Goal: Communication & Community: Answer question/provide support

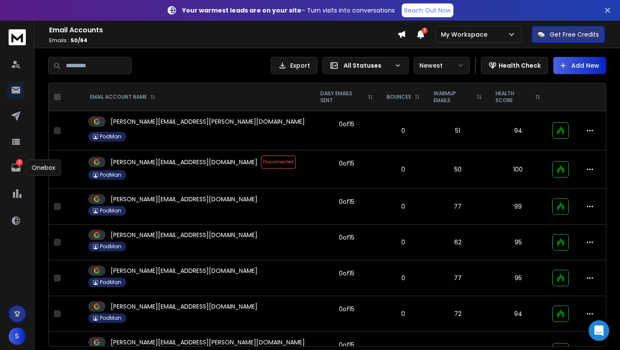
scroll to position [896, 0]
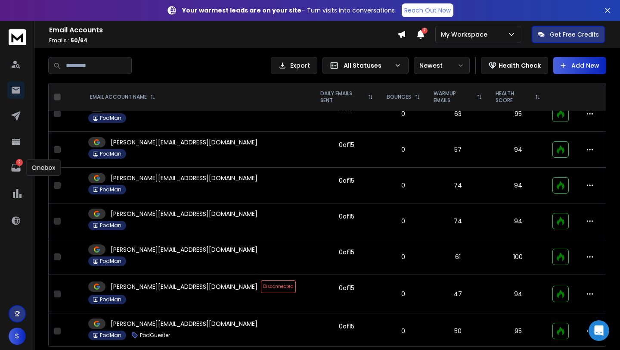
click at [17, 169] on icon at bounding box center [15, 168] width 9 height 8
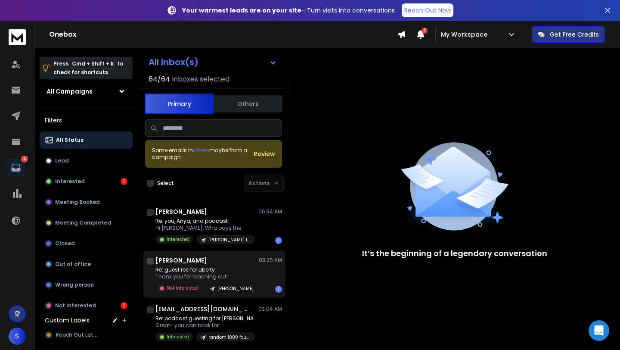
click at [226, 271] on p "Re: guest rec for Liberty" at bounding box center [206, 269] width 103 height 7
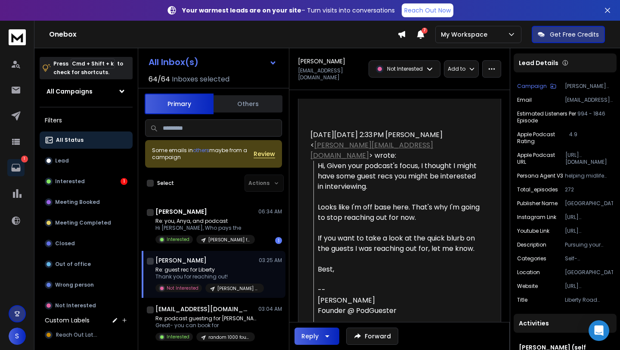
scroll to position [381, 0]
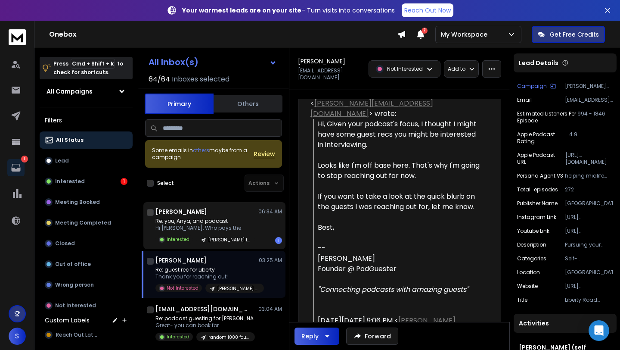
click at [194, 233] on div "Re: you, Anya, and podcast Hi [PERSON_NAME], Who pays the Interested [PERSON_NA…" at bounding box center [204, 230] width 99 height 26
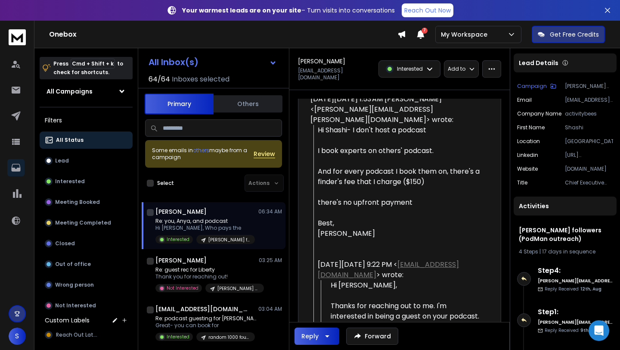
scroll to position [0, 0]
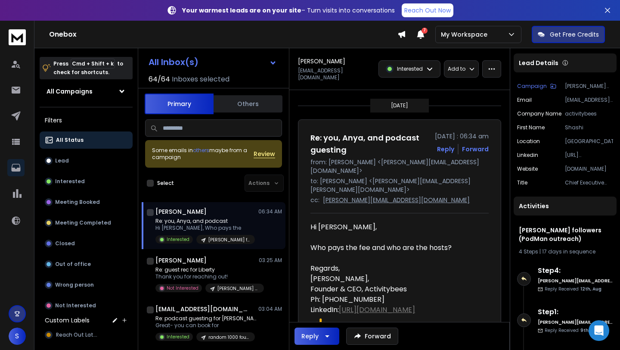
click at [454, 145] on button "Reply" at bounding box center [445, 149] width 17 height 9
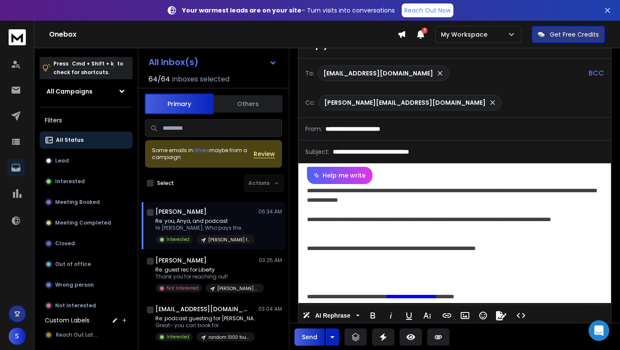
scroll to position [27, 0]
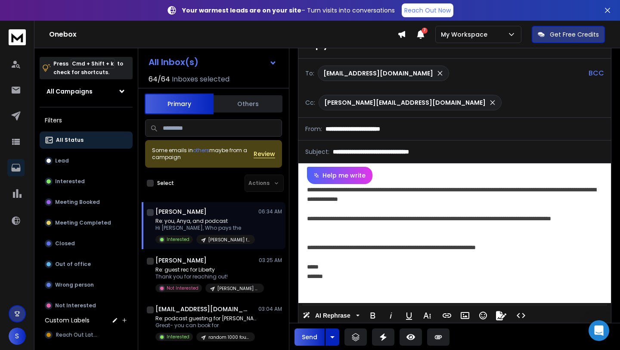
click at [311, 339] on button "Send" at bounding box center [309, 336] width 30 height 17
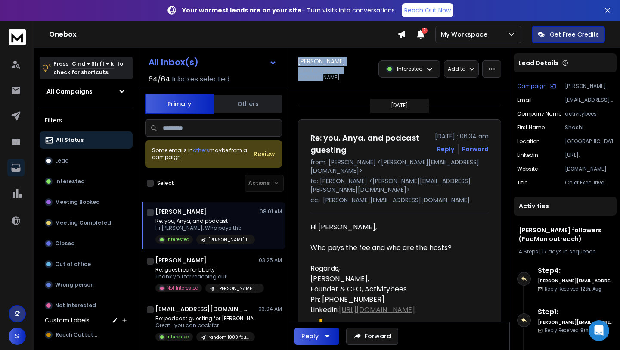
drag, startPoint x: 365, startPoint y: 75, endPoint x: 296, endPoint y: 59, distance: 71.6
click at [296, 59] on div "[PERSON_NAME] [PERSON_NAME] [PERSON_NAME][EMAIL_ADDRESS][DOMAIN_NAME] Intereste…" at bounding box center [399, 69] width 220 height 42
